Goal: Communication & Community: Answer question/provide support

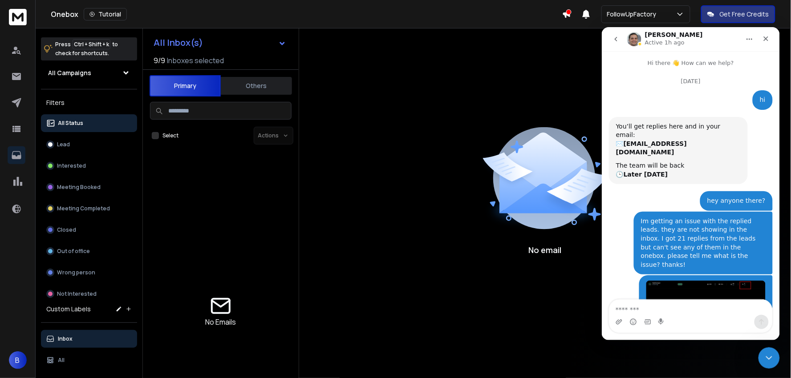
scroll to position [338, 0]
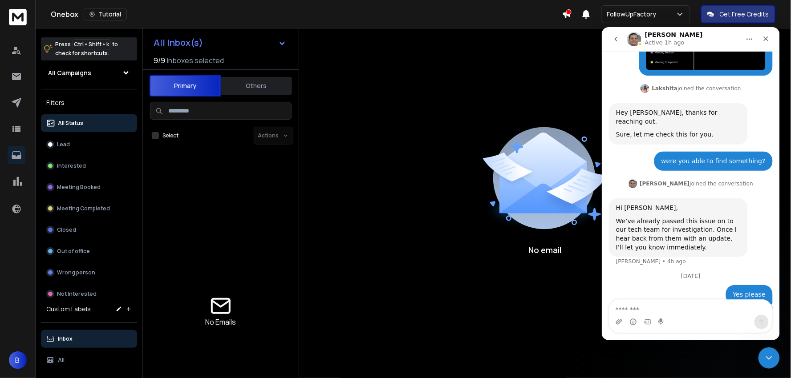
click at [671, 306] on textarea "Message…" at bounding box center [690, 307] width 163 height 15
type textarea "**********"
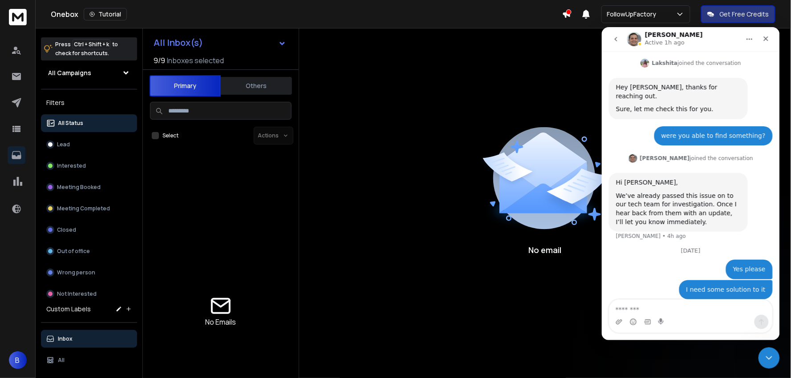
scroll to position [364, 0]
type textarea "**********"
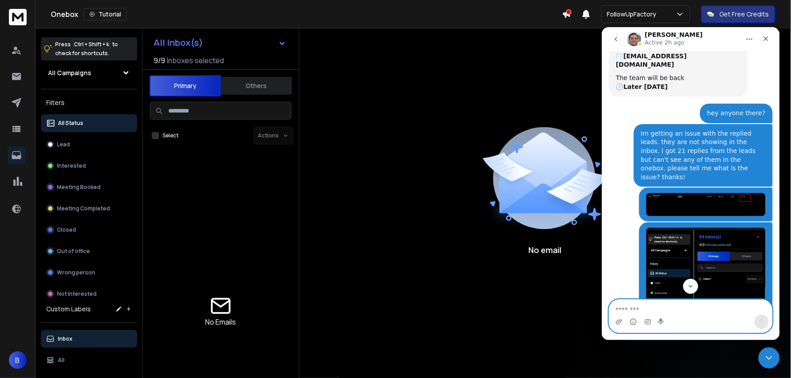
scroll to position [385, 0]
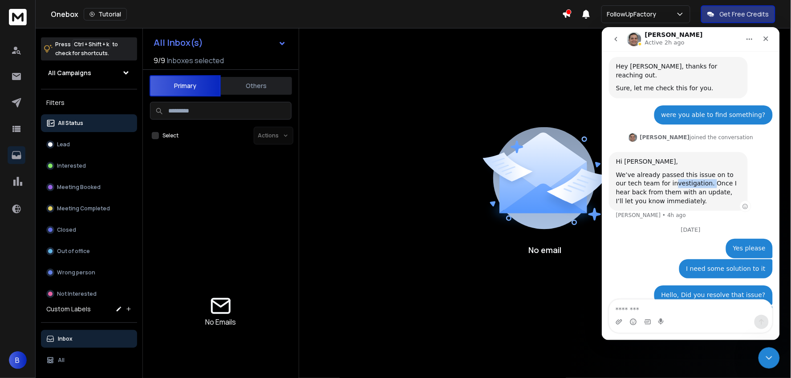
drag, startPoint x: 660, startPoint y: 150, endPoint x: 694, endPoint y: 147, distance: 34.0
click at [694, 171] on div "We’ve already passed this issue on to our tech team for investigation. Once I h…" at bounding box center [678, 188] width 125 height 35
click at [672, 171] on div "We’ve already passed this issue on to our tech team for investigation. Once I h…" at bounding box center [678, 188] width 125 height 35
click at [653, 171] on div "We’ve already passed this issue on to our tech team for investigation. Once I h…" at bounding box center [678, 188] width 125 height 35
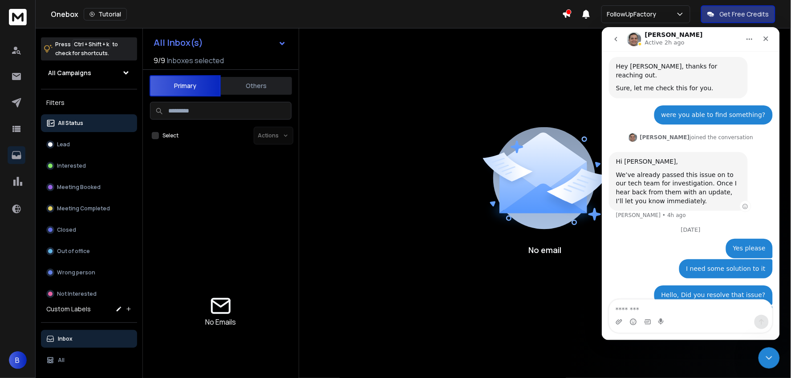
click at [665, 171] on div "We’ve already passed this issue on to our tech team for investigation. Once I h…" at bounding box center [678, 188] width 125 height 35
click at [772, 358] on icon "Close Intercom Messenger" at bounding box center [767, 357] width 11 height 11
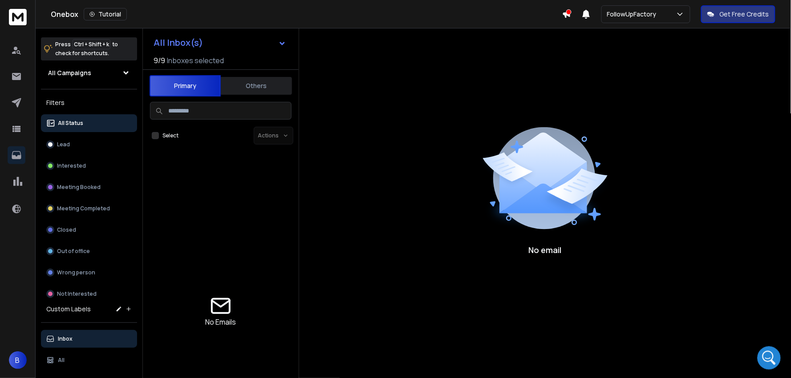
click at [758, 357] on div "Open Intercom Messenger" at bounding box center [767, 356] width 29 height 29
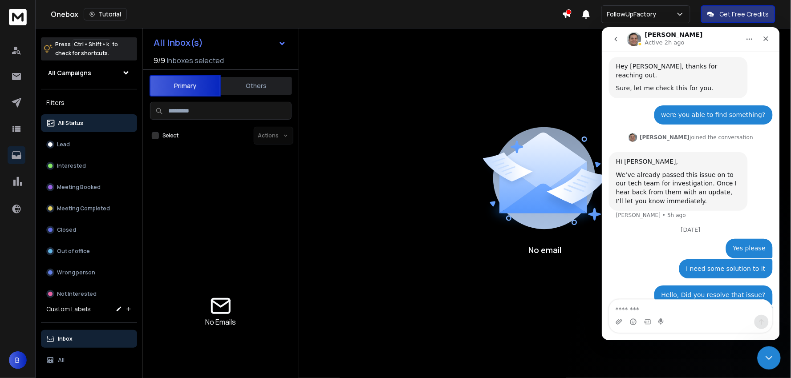
click at [759, 357] on div "Close Intercom Messenger" at bounding box center [767, 356] width 21 height 21
